Goal: Task Accomplishment & Management: Use online tool/utility

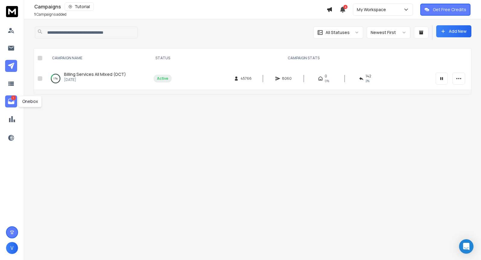
click at [13, 105] on icon at bounding box center [11, 101] width 7 height 7
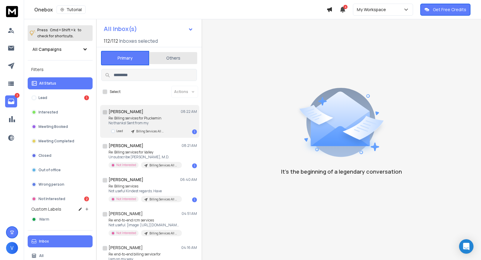
click at [143, 111] on div "[PERSON_NAME] 08:22 AM" at bounding box center [152, 111] width 88 height 6
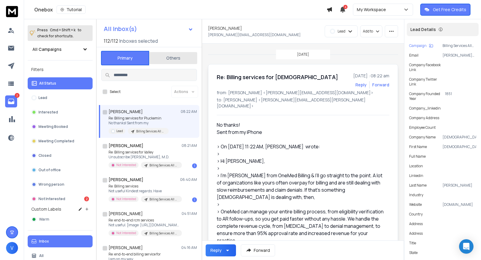
click at [346, 27] on div "Lead" at bounding box center [341, 31] width 32 height 11
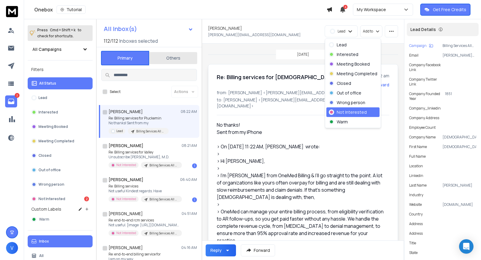
click at [339, 108] on div "Not Interested" at bounding box center [352, 112] width 53 height 10
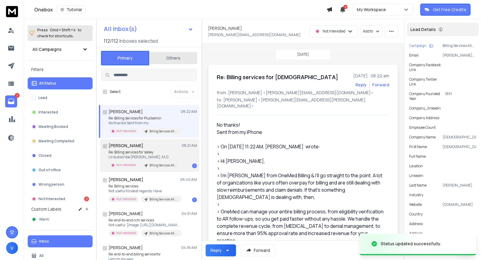
click at [139, 151] on p "Re: Billing services for Valley" at bounding box center [144, 152] width 72 height 5
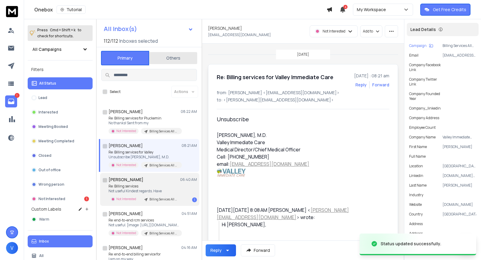
click at [143, 184] on p "Re: Billing services" at bounding box center [144, 186] width 72 height 5
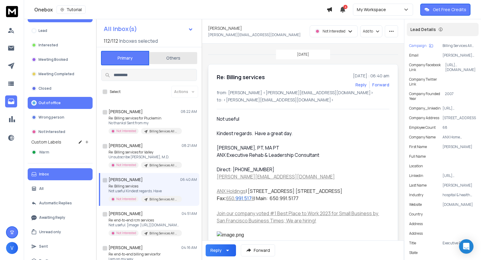
scroll to position [67, 0]
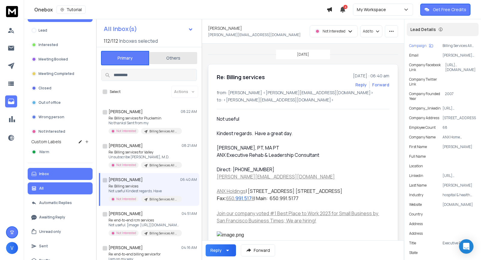
click at [40, 187] on p "All" at bounding box center [41, 188] width 5 height 5
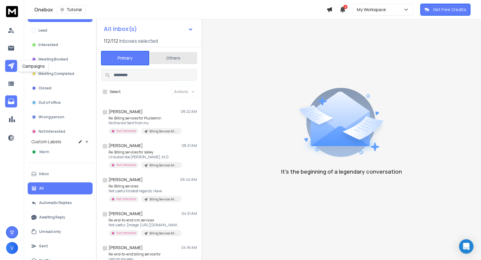
click at [12, 61] on link at bounding box center [11, 66] width 12 height 12
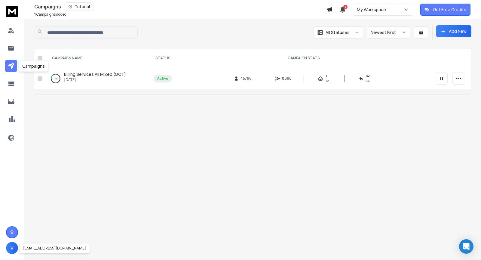
click at [14, 248] on span "V" at bounding box center [12, 248] width 12 height 12
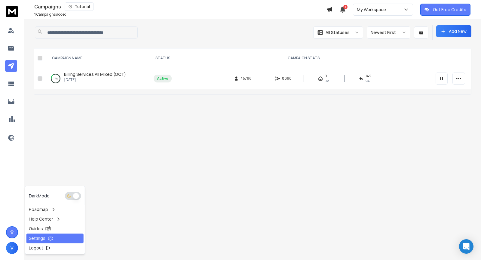
click at [49, 237] on icon at bounding box center [50, 237] width 5 height 5
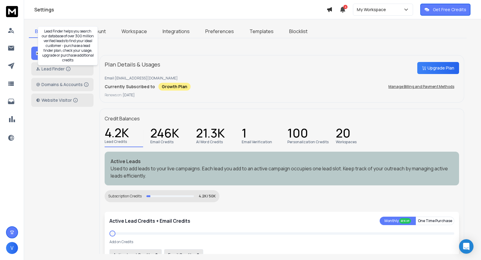
click at [47, 70] on button "Lead Finder" at bounding box center [62, 68] width 62 height 13
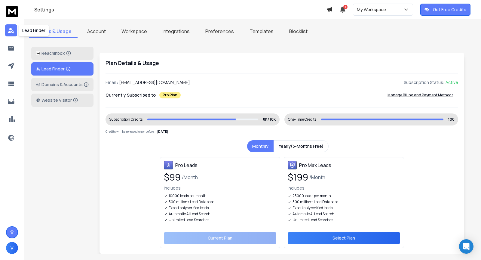
click at [12, 35] on link at bounding box center [11, 30] width 12 height 12
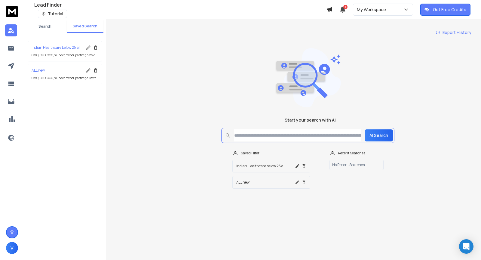
click at [83, 26] on button "Saved Search" at bounding box center [85, 26] width 37 height 13
click at [55, 45] on p "Indian Healthcare below 25 all" at bounding box center [56, 47] width 49 height 5
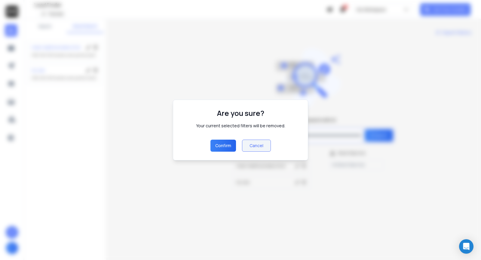
click at [216, 145] on button "Confirm" at bounding box center [223, 145] width 26 height 12
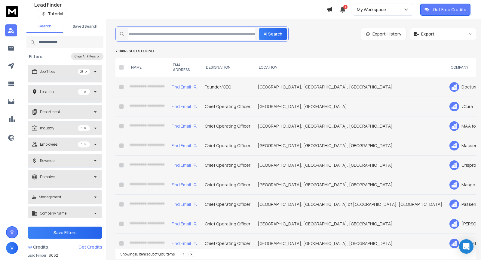
click at [56, 74] on div "Job Titles 28" at bounding box center [65, 71] width 67 height 6
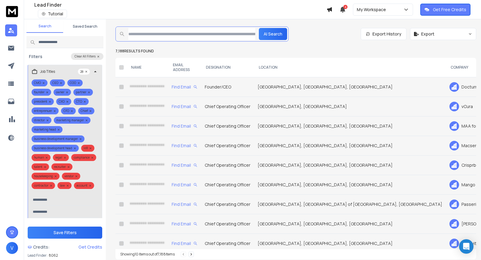
click at [48, 70] on p "Job Titles" at bounding box center [47, 71] width 15 height 5
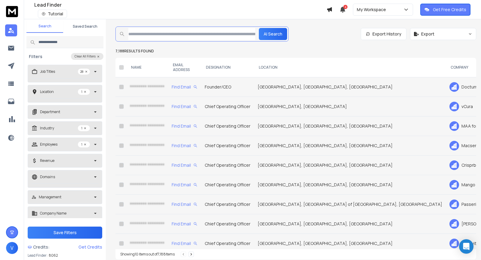
click at [56, 93] on div "Location 1" at bounding box center [65, 92] width 67 height 6
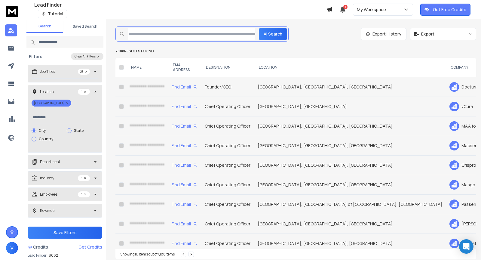
click at [66, 102] on icon at bounding box center [67, 103] width 3 height 3
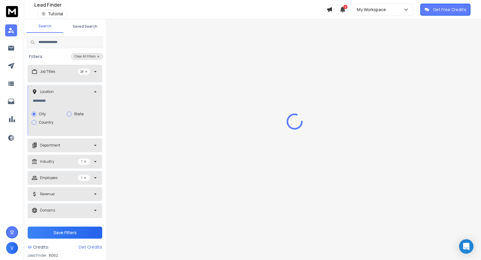
click at [34, 122] on button "Country" at bounding box center [34, 122] width 5 height 5
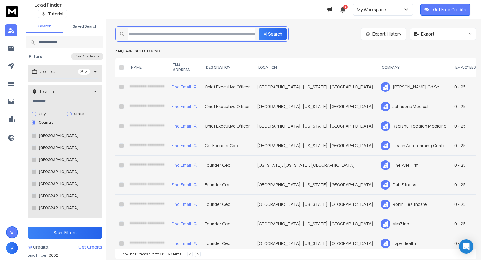
click at [47, 98] on input at bounding box center [65, 101] width 67 height 12
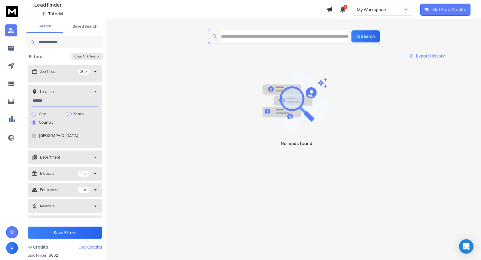
type input "******"
click at [35, 135] on button "[GEOGRAPHIC_DATA]" at bounding box center [34, 135] width 5 height 5
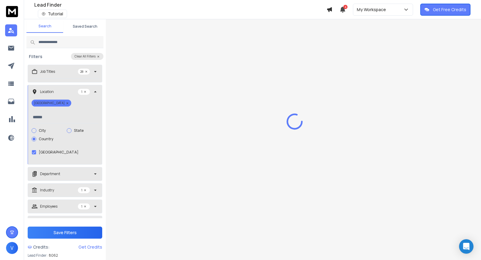
click at [64, 207] on div "Employees 1" at bounding box center [65, 206] width 67 height 6
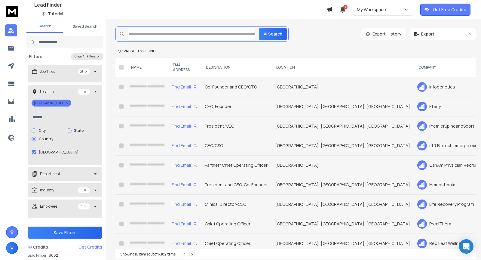
scroll to position [56, 0]
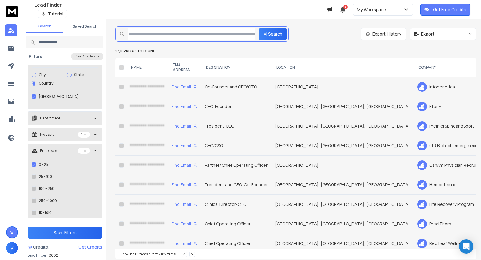
click at [49, 148] on p "Employees" at bounding box center [48, 150] width 17 height 5
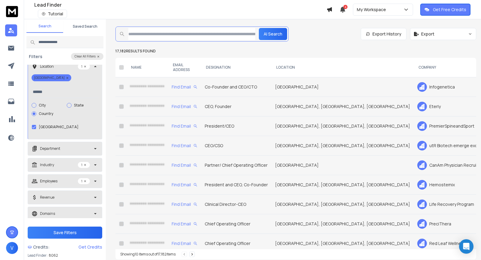
scroll to position [0, 0]
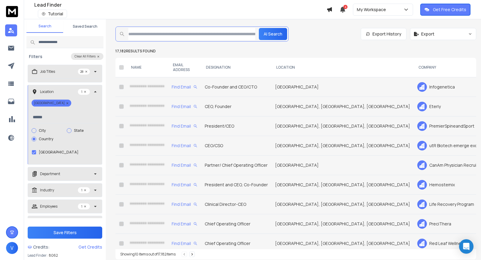
click at [66, 102] on icon at bounding box center [67, 103] width 3 height 3
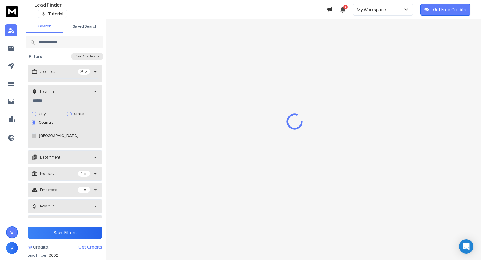
click at [44, 101] on input "******" at bounding box center [65, 101] width 67 height 12
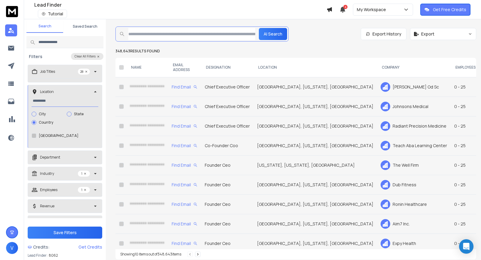
click at [54, 101] on input at bounding box center [65, 101] width 67 height 12
click at [55, 101] on input at bounding box center [65, 101] width 67 height 12
click at [67, 112] on button "State" at bounding box center [69, 113] width 5 height 5
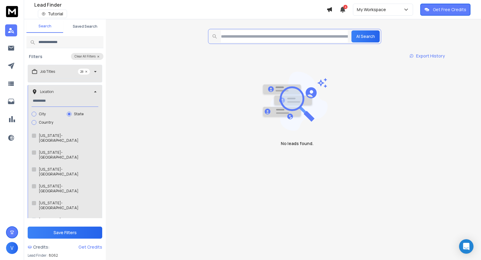
click at [54, 100] on input at bounding box center [65, 101] width 67 height 12
click at [68, 113] on circle "button" at bounding box center [69, 114] width 2 height 2
click at [49, 103] on input at bounding box center [65, 101] width 67 height 12
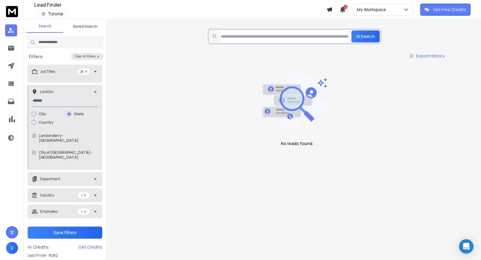
type input "******"
click at [33, 150] on Kingdom "City of [GEOGRAPHIC_DATA]-[GEOGRAPHIC_DATA]" at bounding box center [34, 152] width 5 height 5
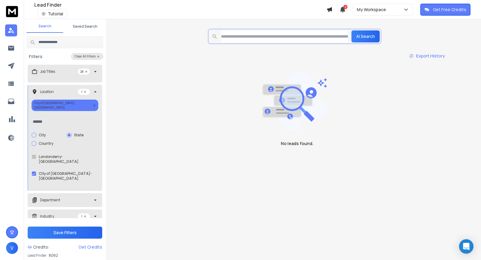
click at [34, 132] on button "City" at bounding box center [34, 134] width 5 height 5
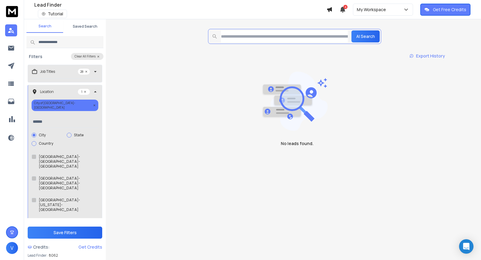
click at [35, 154] on Kingdom "[GEOGRAPHIC_DATA]-[GEOGRAPHIC_DATA]-[GEOGRAPHIC_DATA]" at bounding box center [34, 156] width 5 height 5
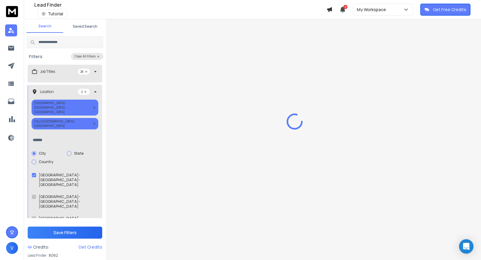
click at [93, 122] on icon at bounding box center [94, 123] width 3 height 3
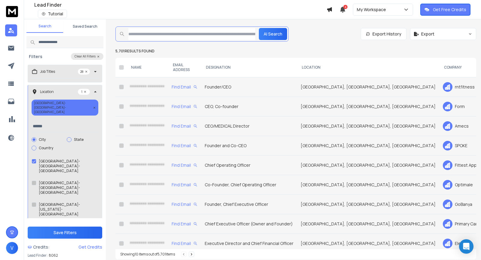
click at [93, 106] on icon at bounding box center [94, 107] width 3 height 3
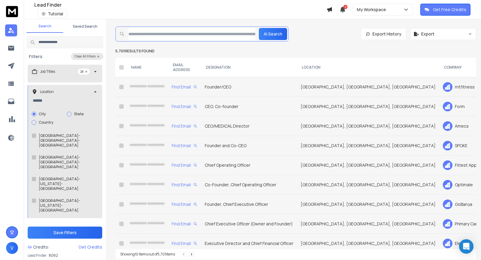
click at [35, 122] on button "Country" at bounding box center [34, 122] width 5 height 5
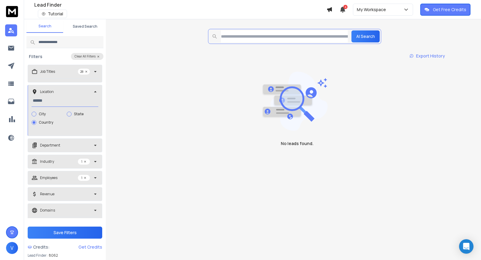
click at [50, 100] on input "******" at bounding box center [65, 101] width 67 height 12
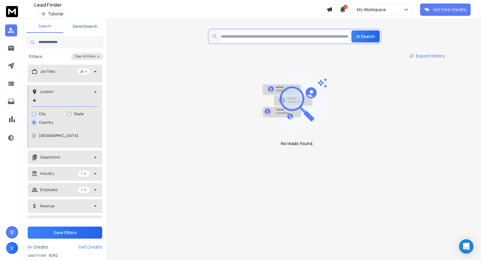
type input "*"
click at [35, 113] on button "City" at bounding box center [34, 113] width 5 height 5
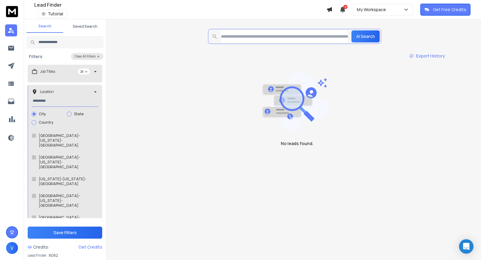
click at [49, 100] on input at bounding box center [65, 101] width 67 height 12
type input "******"
click at [35, 135] on Kingdom "[GEOGRAPHIC_DATA]-[GEOGRAPHIC_DATA]-[GEOGRAPHIC_DATA]" at bounding box center [34, 135] width 5 height 5
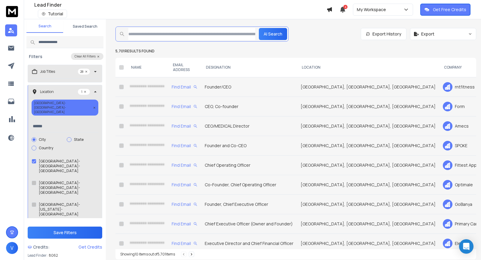
click at [55, 91] on div "Location 1" at bounding box center [65, 92] width 67 height 6
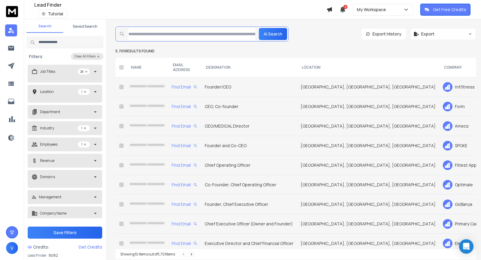
click at [60, 141] on div "Employees 1" at bounding box center [65, 144] width 67 height 6
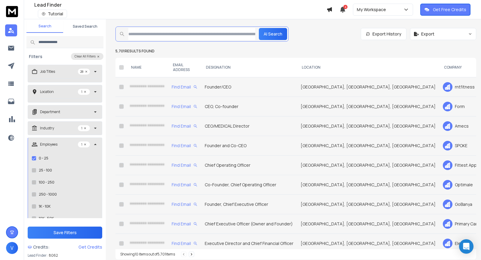
click at [60, 141] on div "Employees 1" at bounding box center [65, 144] width 67 height 6
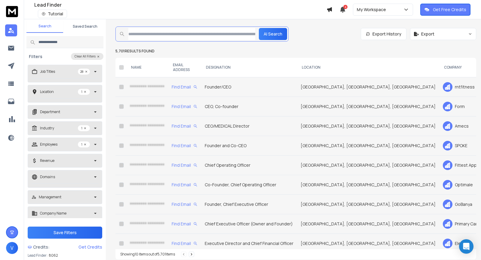
click at [48, 70] on p "Job Titles" at bounding box center [47, 71] width 15 height 5
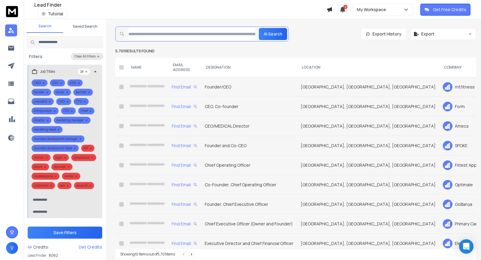
click at [48, 70] on p "Job Titles" at bounding box center [47, 71] width 15 height 5
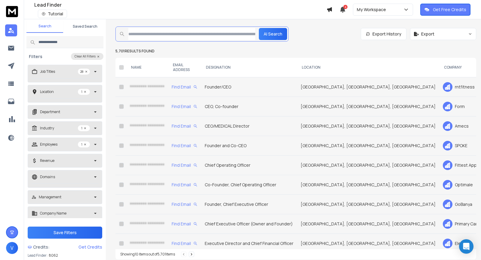
click at [56, 90] on div "Location 1" at bounding box center [65, 92] width 67 height 6
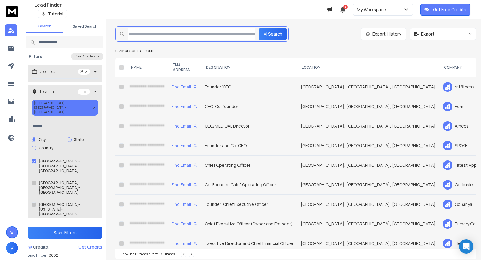
click at [56, 90] on div "Location 1" at bounding box center [65, 92] width 67 height 6
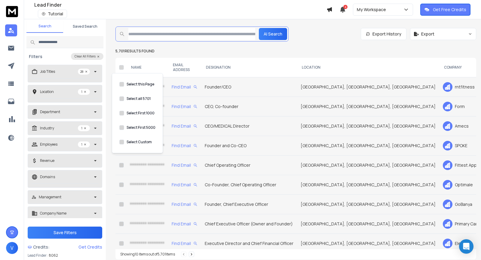
click at [121, 98] on button "Select this Page" at bounding box center [121, 98] width 5 height 5
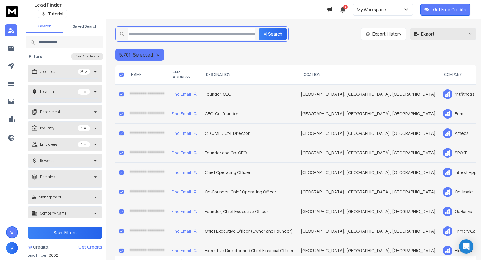
click at [422, 35] on span "Export" at bounding box center [427, 34] width 13 height 6
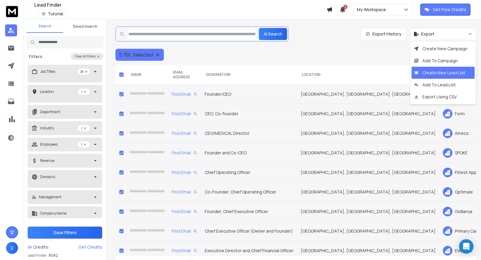
click at [429, 72] on p "Create New Lead List" at bounding box center [443, 72] width 45 height 8
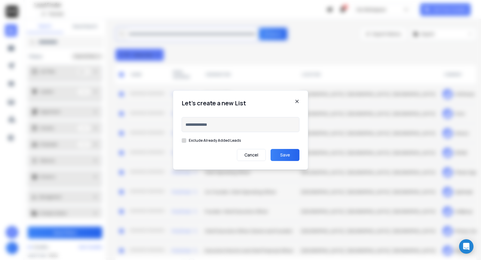
click at [183, 142] on button "Exclude Already Added Leads" at bounding box center [183, 140] width 5 height 5
click at [211, 123] on input at bounding box center [240, 124] width 118 height 15
type input "**********"
click at [184, 141] on button "Exclude Already Added Leads" at bounding box center [183, 140] width 5 height 5
click at [279, 156] on button "Save" at bounding box center [284, 155] width 29 height 12
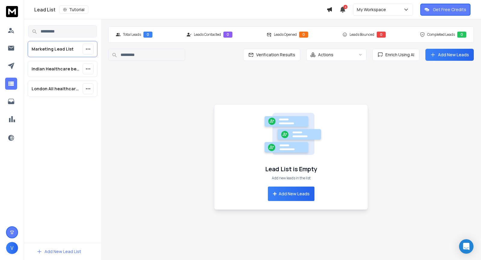
click at [51, 68] on p "Indian Healthcare below 25 all" at bounding box center [56, 69] width 49 height 6
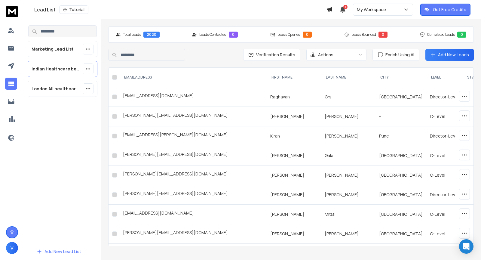
click at [58, 86] on p "London All healthcare under 25" at bounding box center [56, 89] width 49 height 6
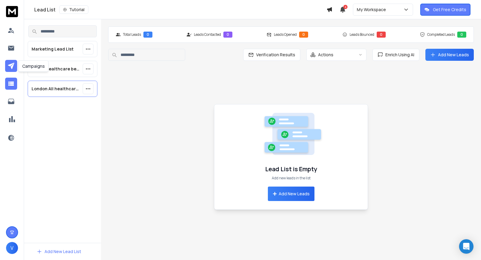
click at [14, 67] on icon at bounding box center [11, 65] width 7 height 7
